Goal: Navigation & Orientation: Understand site structure

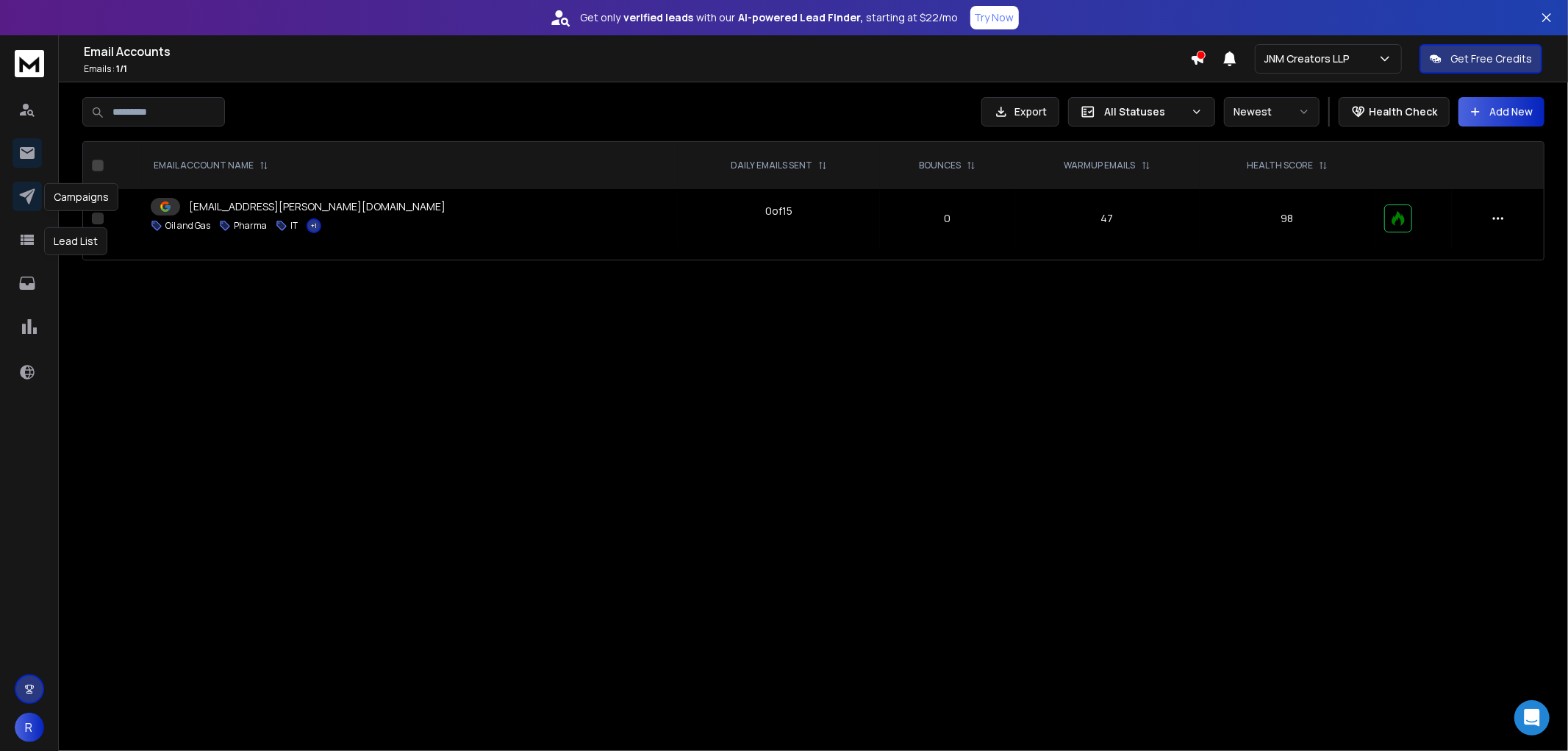
click at [25, 203] on icon at bounding box center [27, 196] width 18 height 18
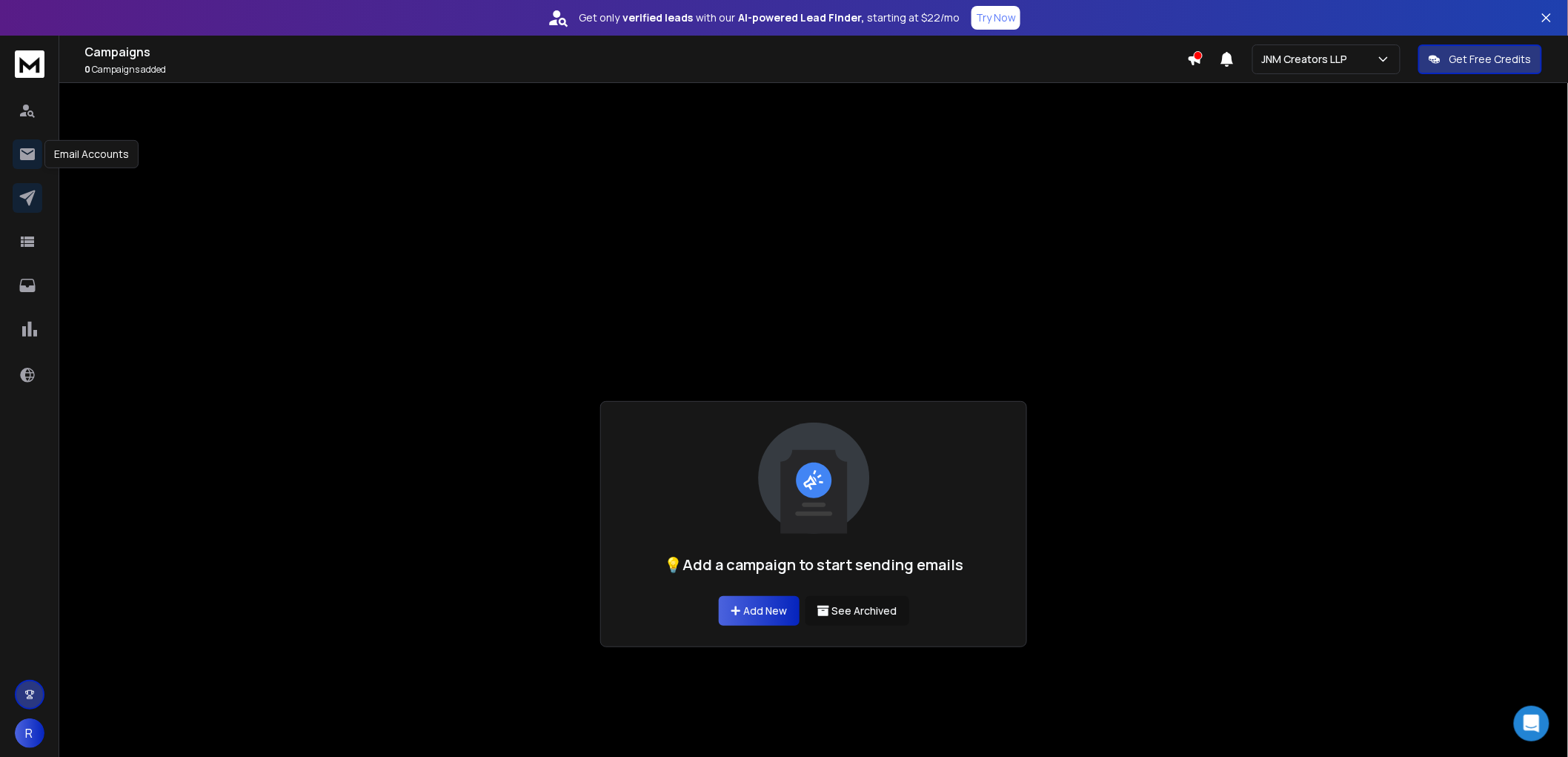
click at [20, 163] on icon at bounding box center [28, 154] width 18 height 18
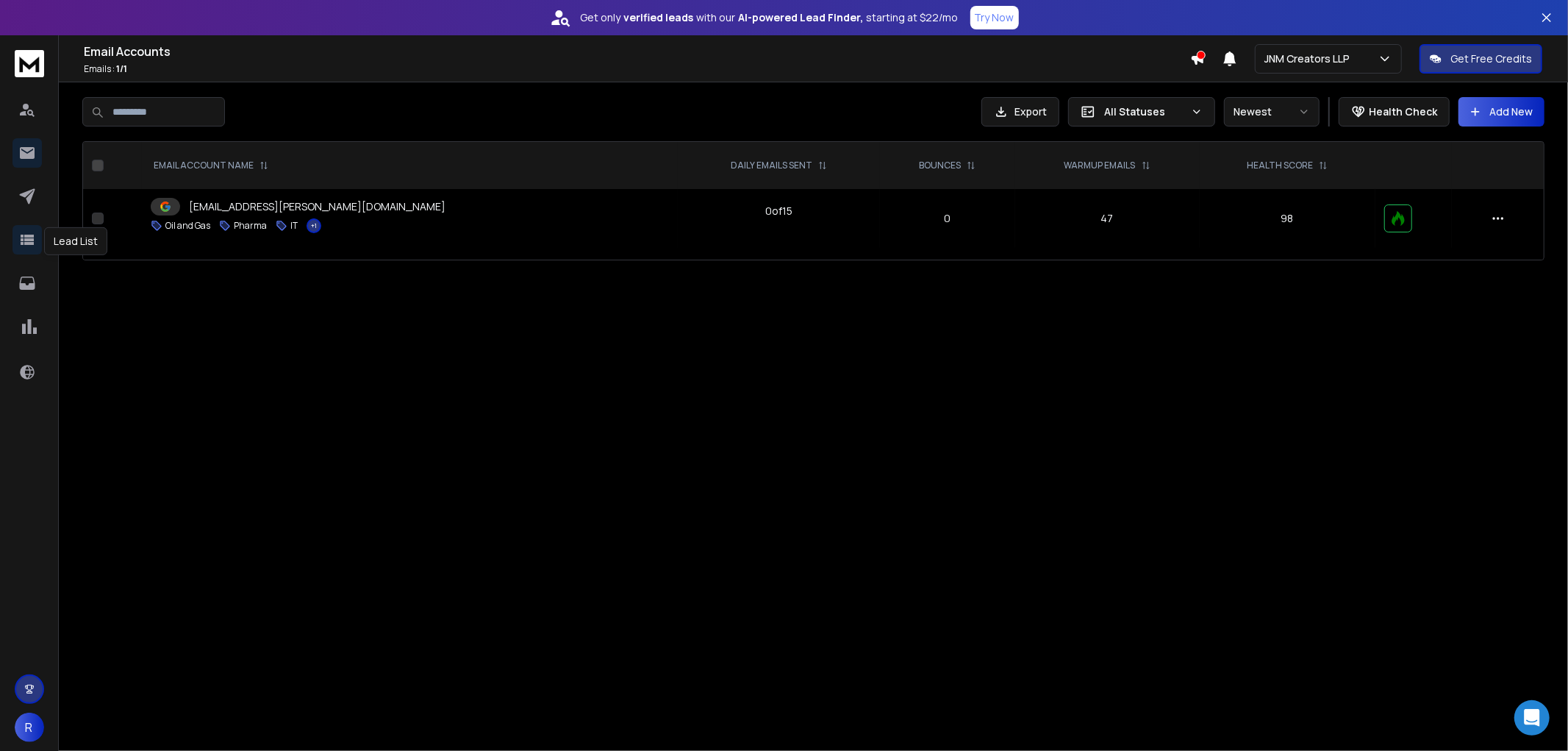
click at [26, 243] on icon at bounding box center [26, 239] width 13 height 11
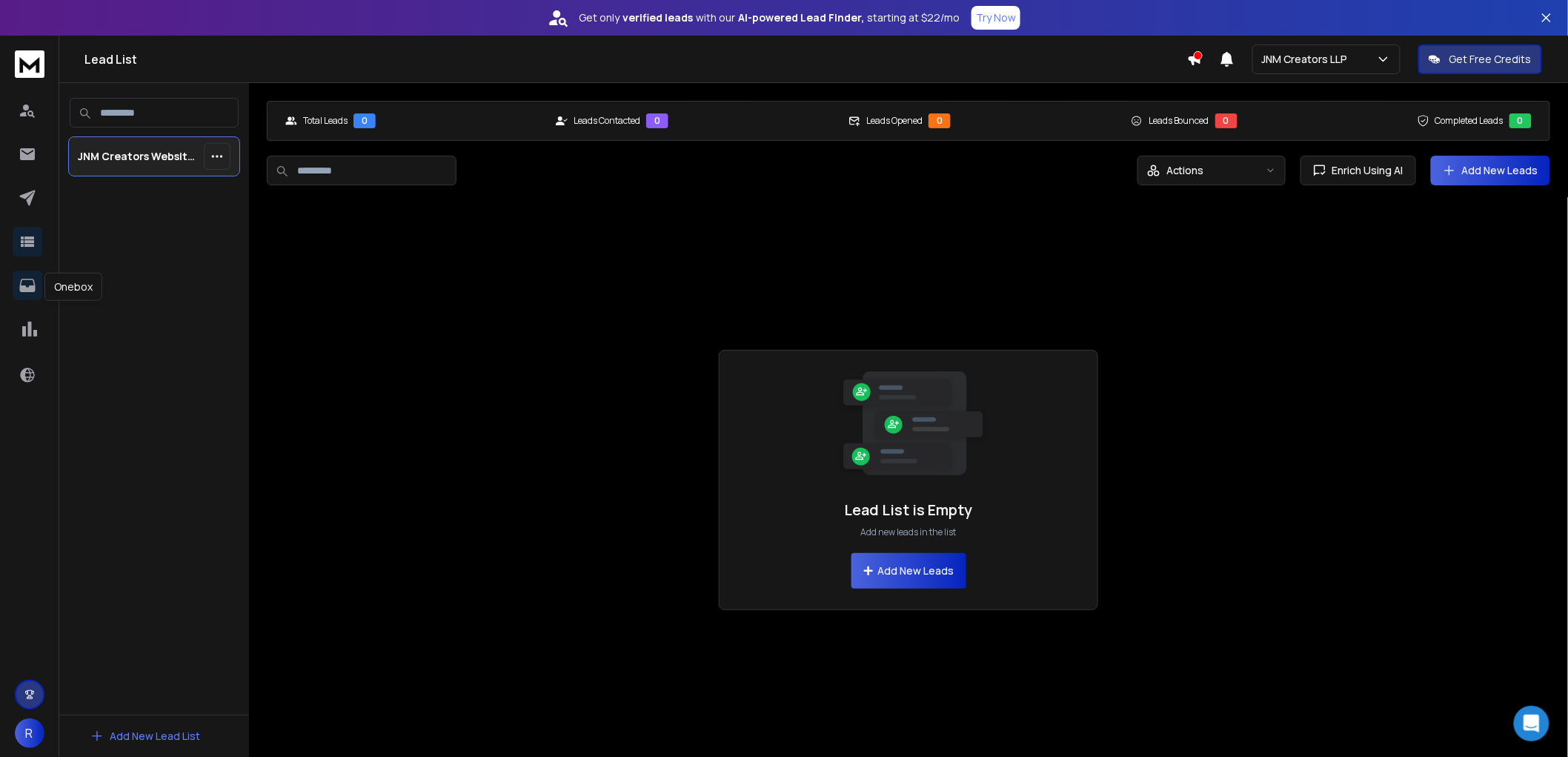
click at [25, 289] on icon at bounding box center [28, 285] width 16 height 13
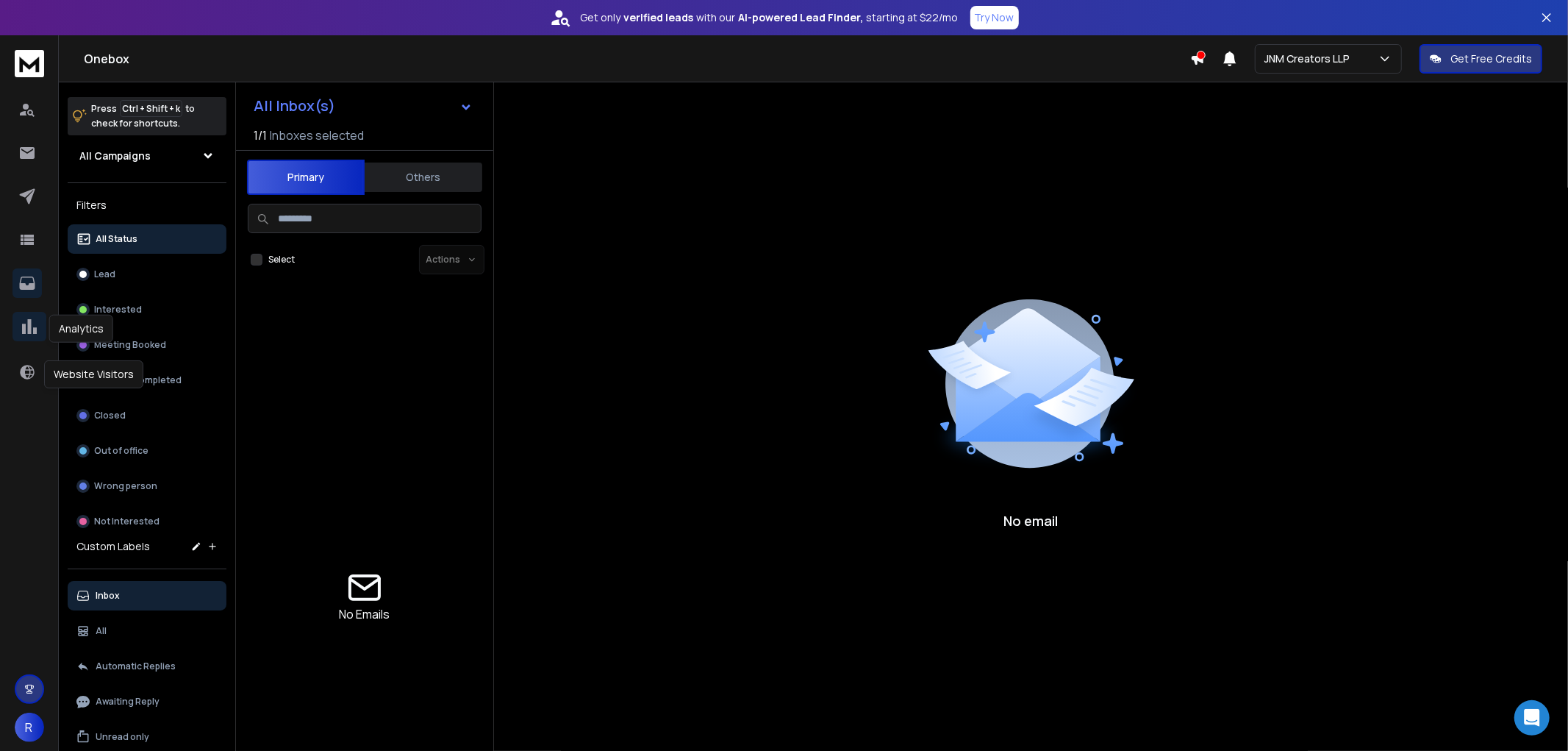
click at [26, 322] on icon at bounding box center [29, 326] width 22 height 22
